Goal: Task Accomplishment & Management: Use online tool/utility

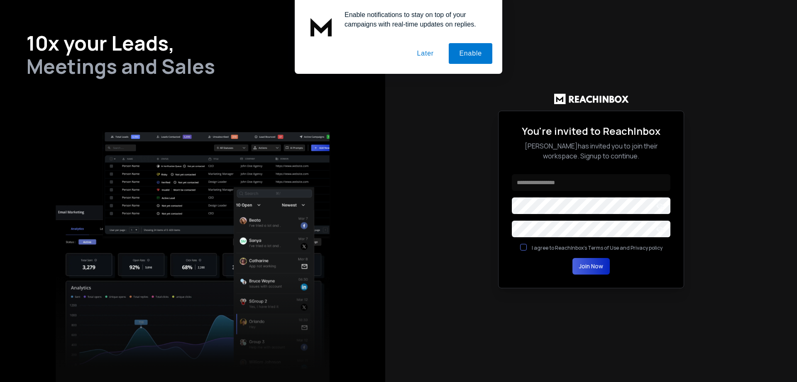
click at [493, 195] on div "**********" at bounding box center [591, 191] width 412 height 382
click at [527, 247] on button "I agree to ReachInbox's Terms of Use and Privacy policy" at bounding box center [523, 247] width 7 height 7
click at [591, 271] on button "Join Now" at bounding box center [591, 266] width 37 height 17
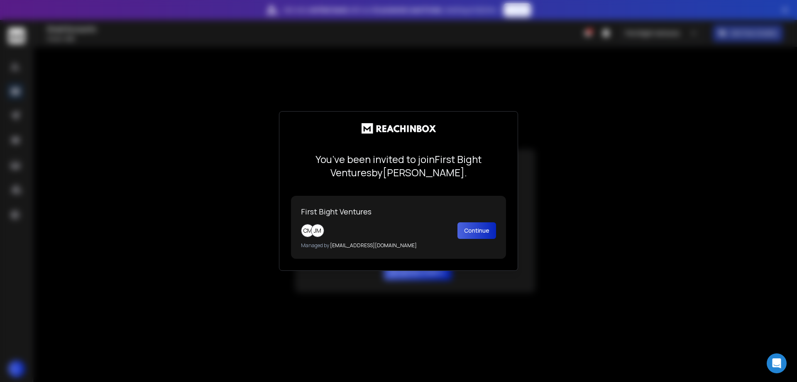
click at [489, 233] on button "Continue" at bounding box center [477, 231] width 39 height 17
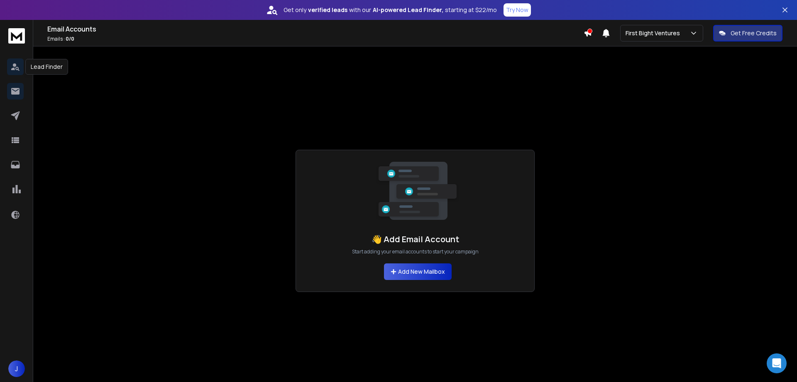
click at [12, 66] on icon at bounding box center [15, 67] width 10 height 10
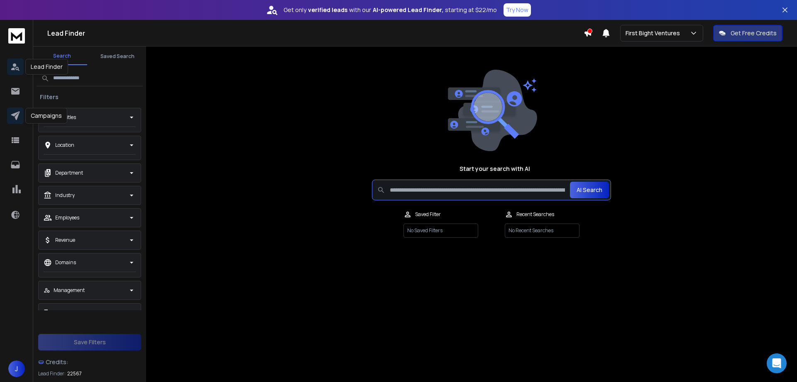
click at [17, 116] on icon at bounding box center [15, 115] width 9 height 9
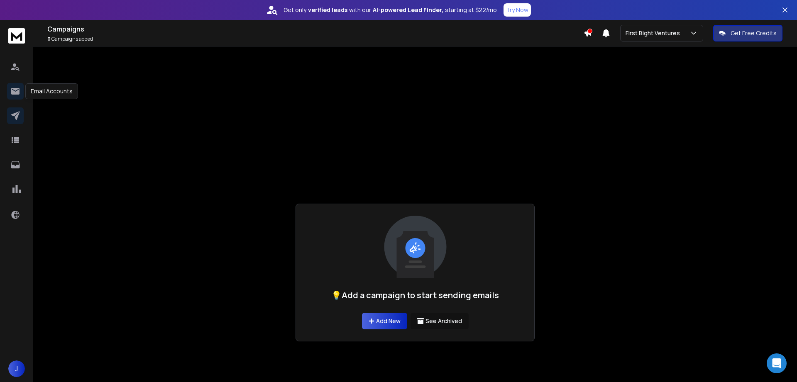
click at [17, 91] on icon at bounding box center [15, 91] width 10 height 10
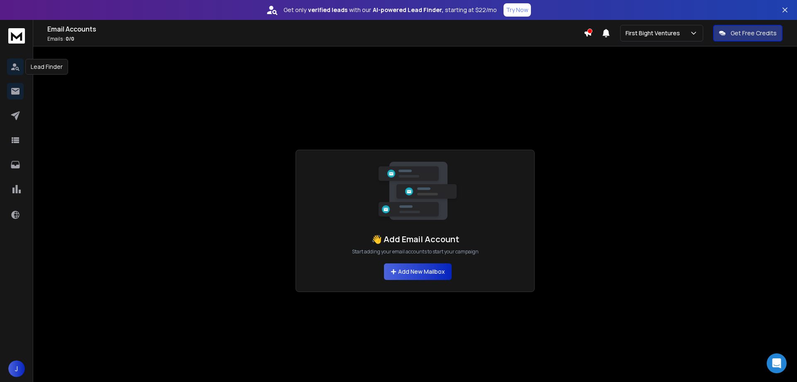
click at [15, 64] on icon at bounding box center [15, 67] width 10 height 10
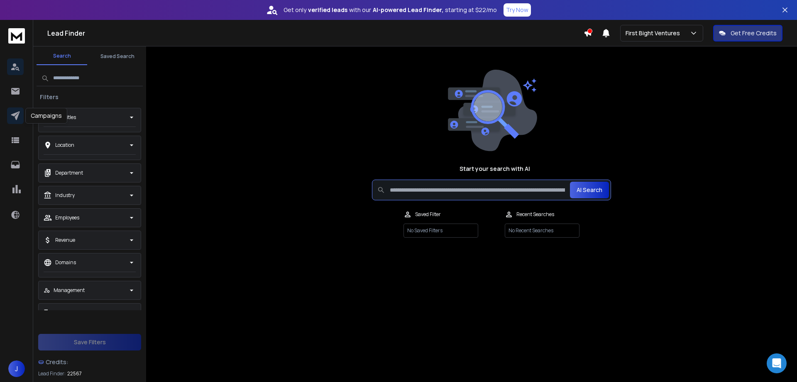
click at [14, 119] on icon at bounding box center [15, 116] width 10 height 10
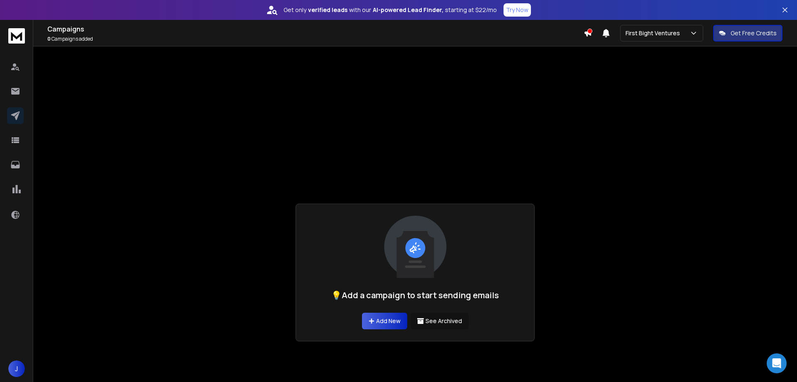
scroll to position [63, 0]
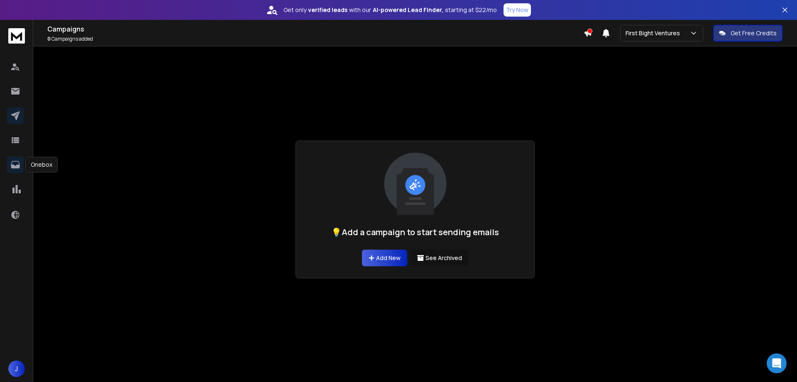
click at [10, 168] on icon at bounding box center [15, 165] width 10 height 10
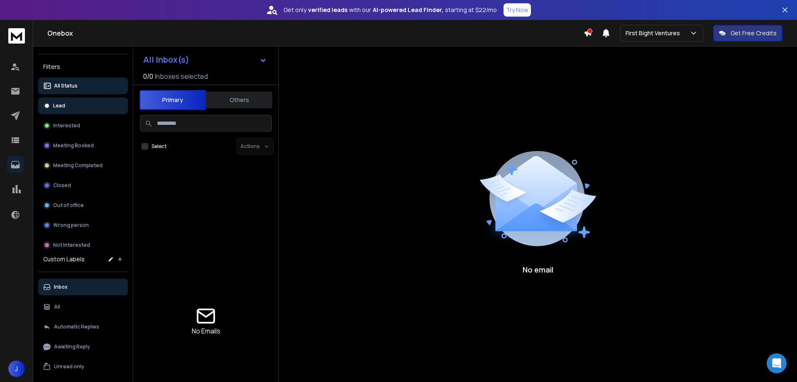
scroll to position [95, 0]
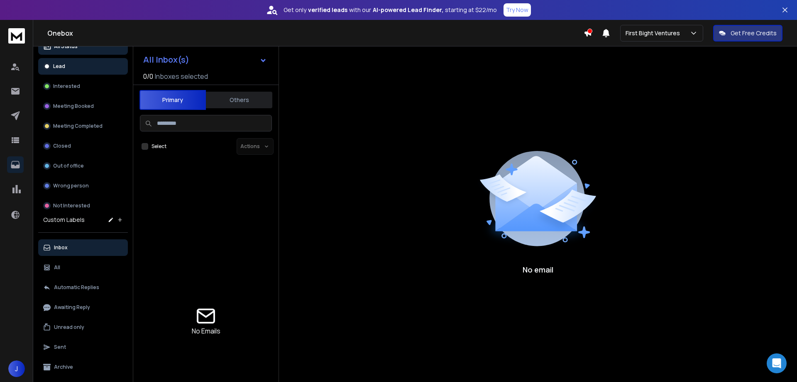
click at [66, 65] on button "Lead" at bounding box center [83, 66] width 90 height 17
click at [68, 83] on p "Interested" at bounding box center [66, 86] width 27 height 7
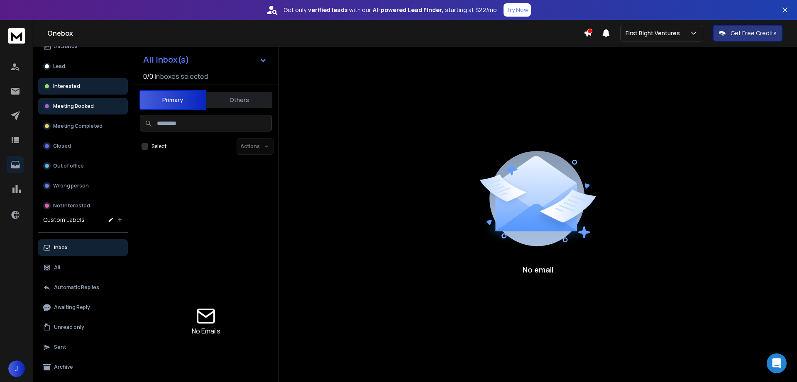
click at [63, 103] on p "Meeting Booked" at bounding box center [73, 106] width 41 height 7
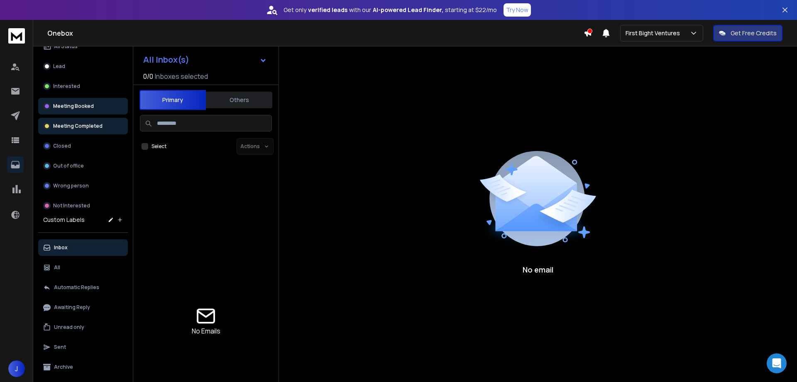
click at [63, 123] on p "Meeting Completed" at bounding box center [77, 126] width 49 height 7
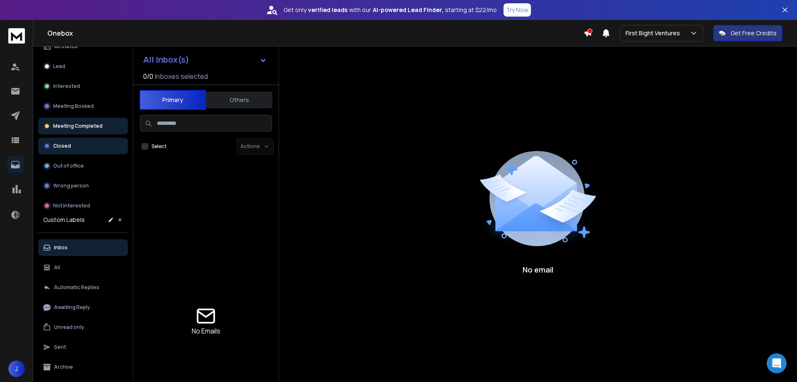
click at [59, 145] on button "Closed" at bounding box center [83, 146] width 90 height 17
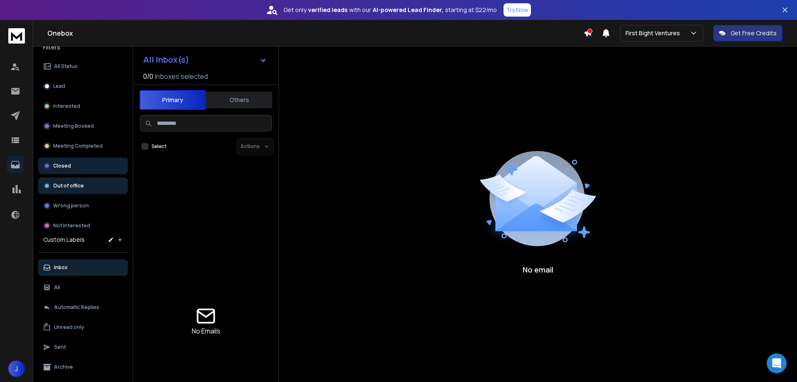
click at [60, 183] on p "Out of office" at bounding box center [68, 186] width 31 height 7
click at [59, 83] on p "Lead" at bounding box center [59, 86] width 12 height 7
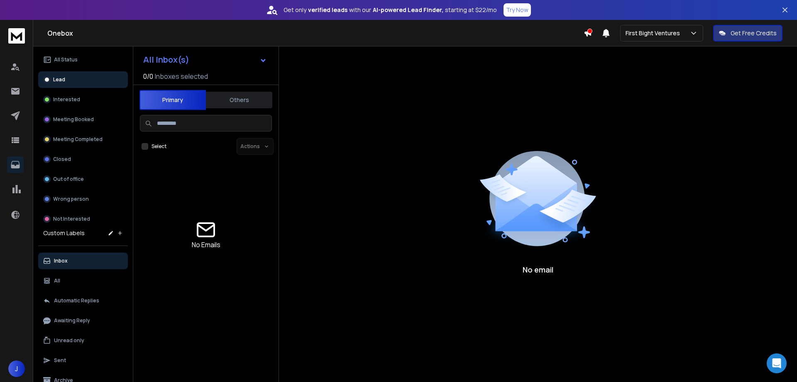
scroll to position [0, 0]
